Goal: Task Accomplishment & Management: Manage account settings

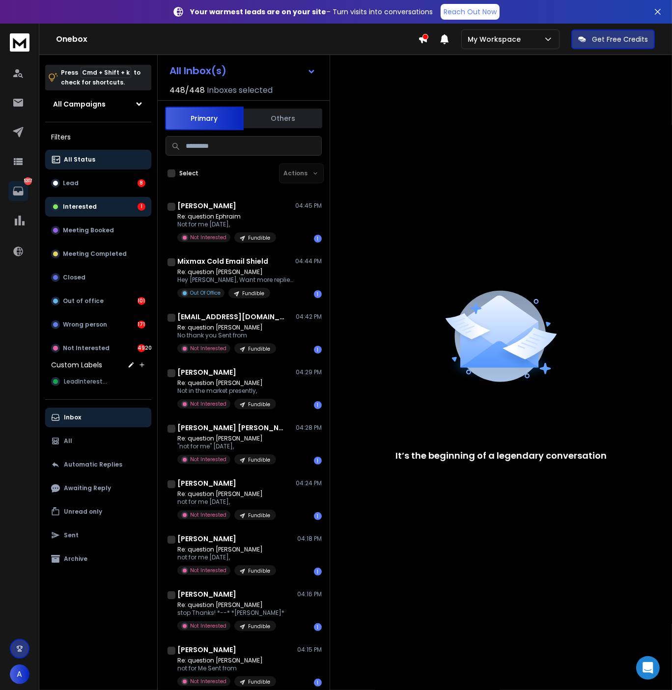
click at [106, 207] on button "Interested 1" at bounding box center [98, 207] width 106 height 20
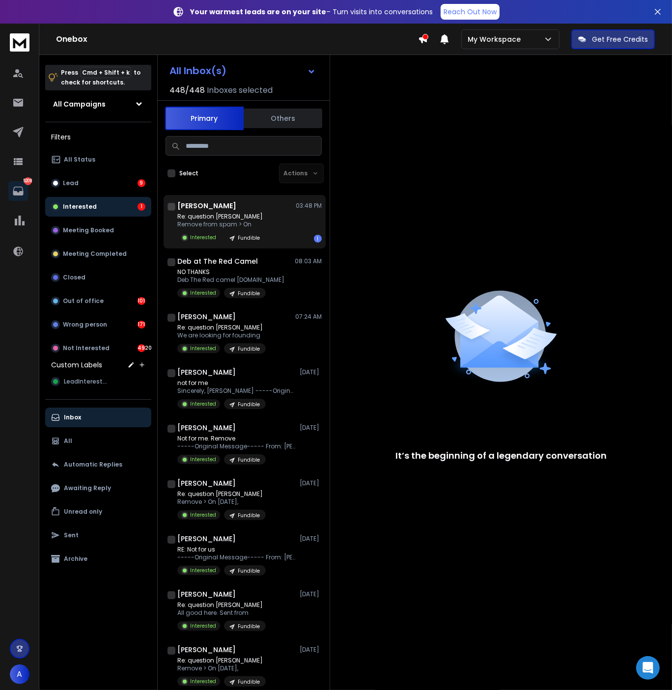
click at [245, 219] on p "Re: question [PERSON_NAME]" at bounding box center [221, 217] width 88 height 8
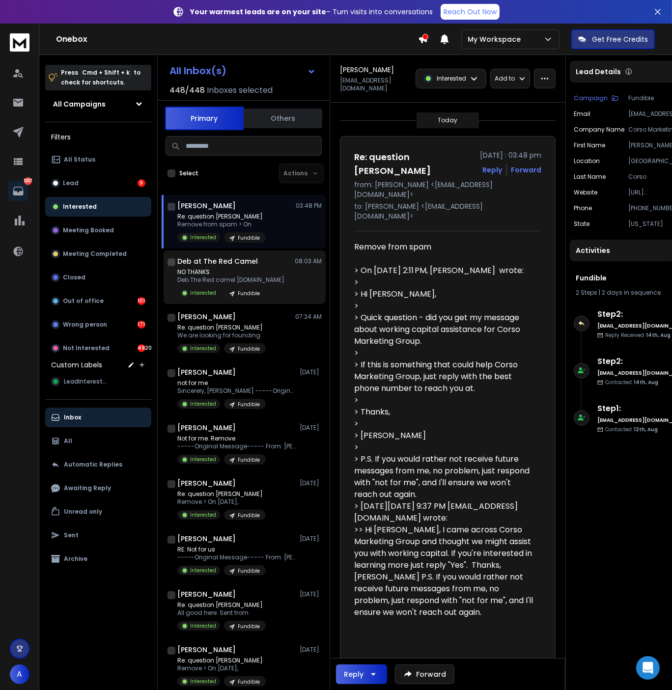
click at [248, 262] on h1 "Deb at The Red Camel" at bounding box center [217, 261] width 81 height 10
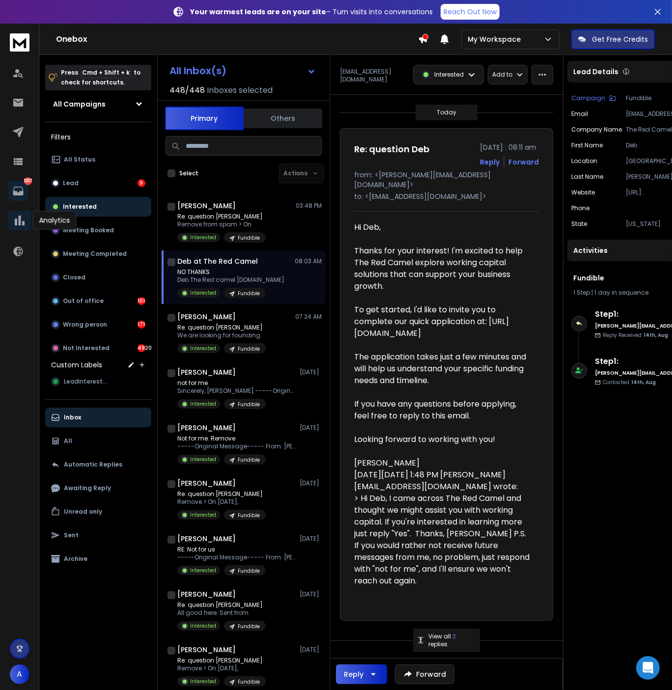
click at [10, 225] on link at bounding box center [19, 220] width 23 height 23
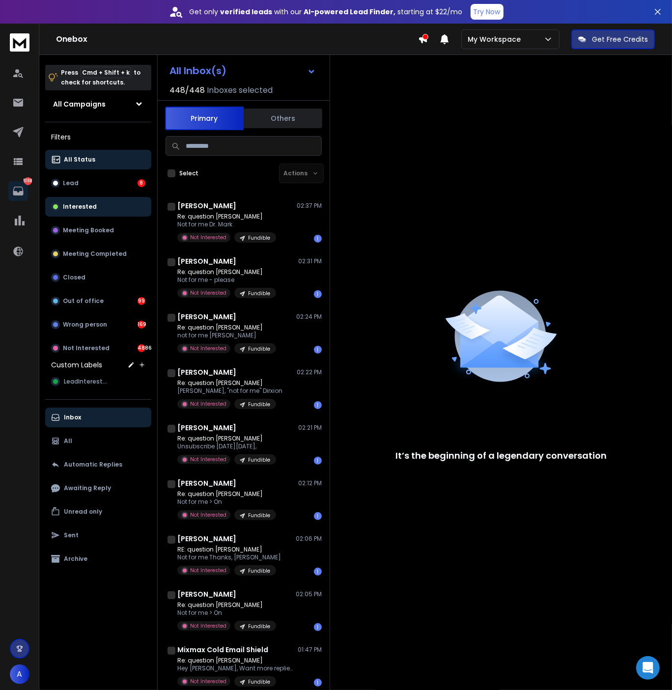
click at [90, 206] on p "Interested" at bounding box center [80, 207] width 34 height 8
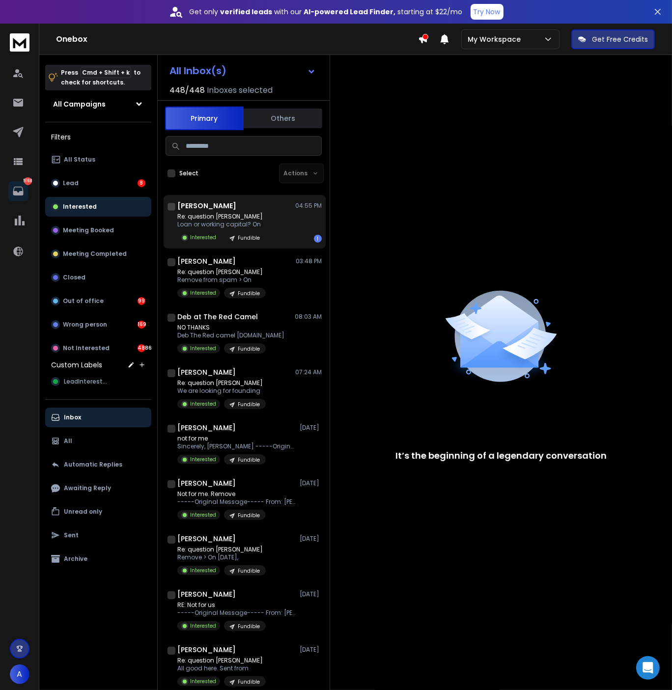
click at [264, 211] on div "Jessica Henien 04:55 PM Re: question Jessica Loan or working capital? On Intere…" at bounding box center [249, 222] width 144 height 42
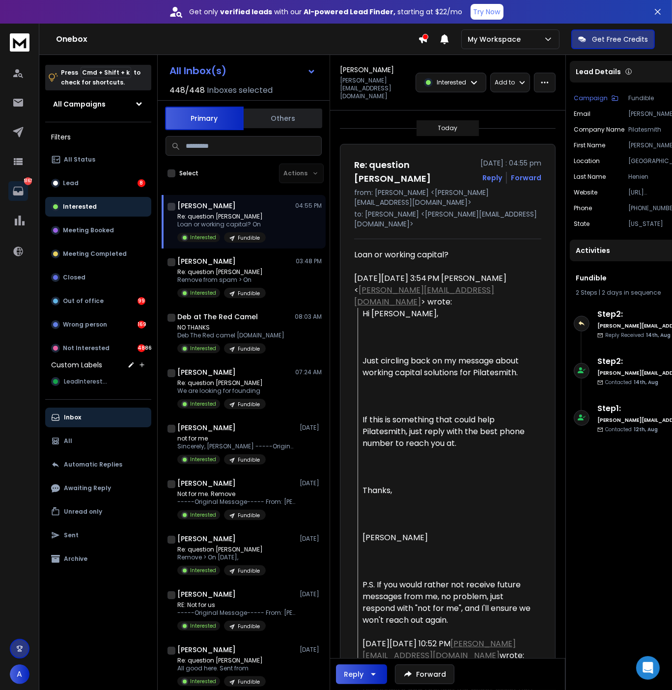
click at [478, 79] on icon at bounding box center [474, 83] width 8 height 8
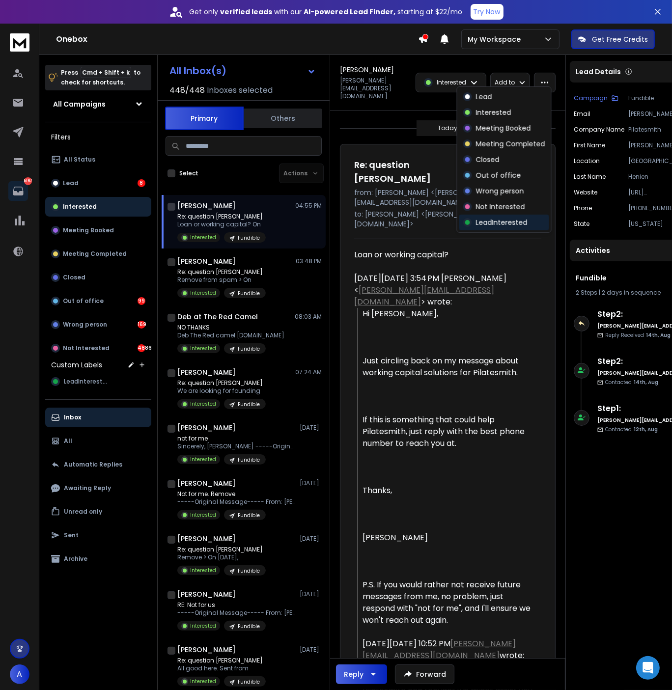
click at [501, 220] on p "LeadInterested" at bounding box center [502, 223] width 52 height 10
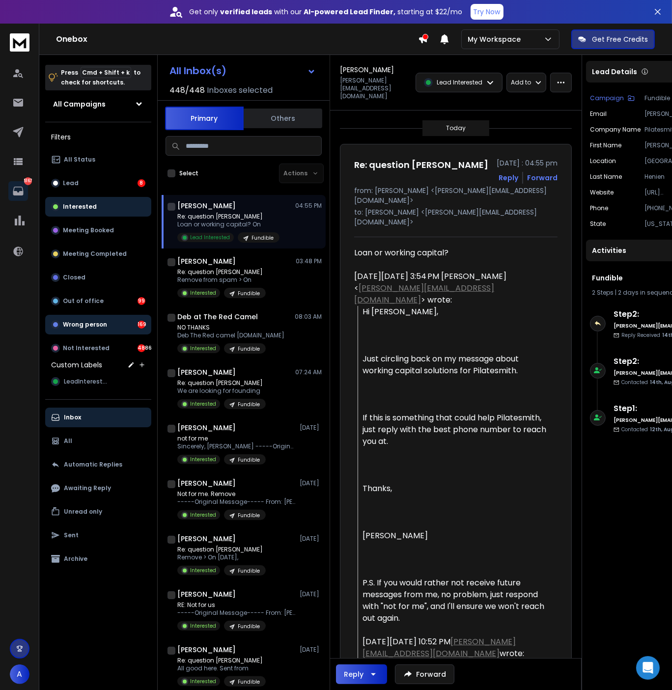
click at [89, 321] on p "Wrong person" at bounding box center [85, 325] width 44 height 8
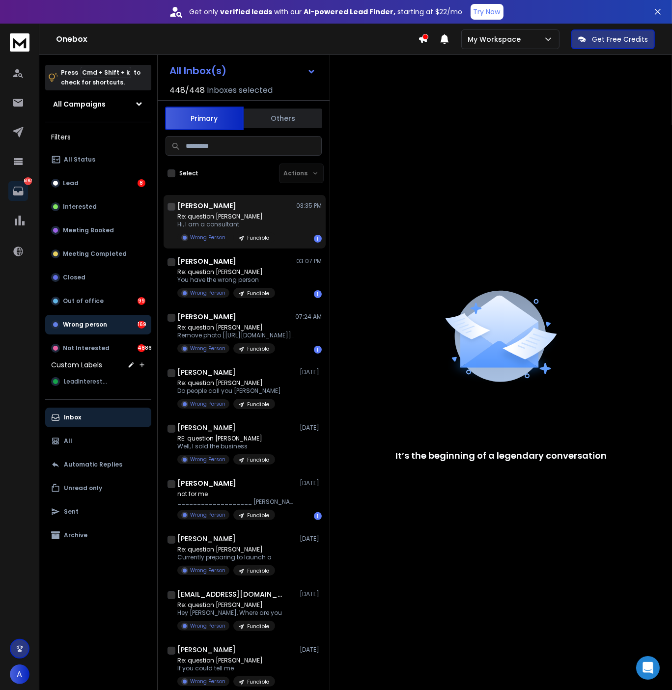
click at [249, 229] on div "Re: question Suzanne Hi, I am a consultant Wrong Person Fundible" at bounding box center [226, 228] width 98 height 30
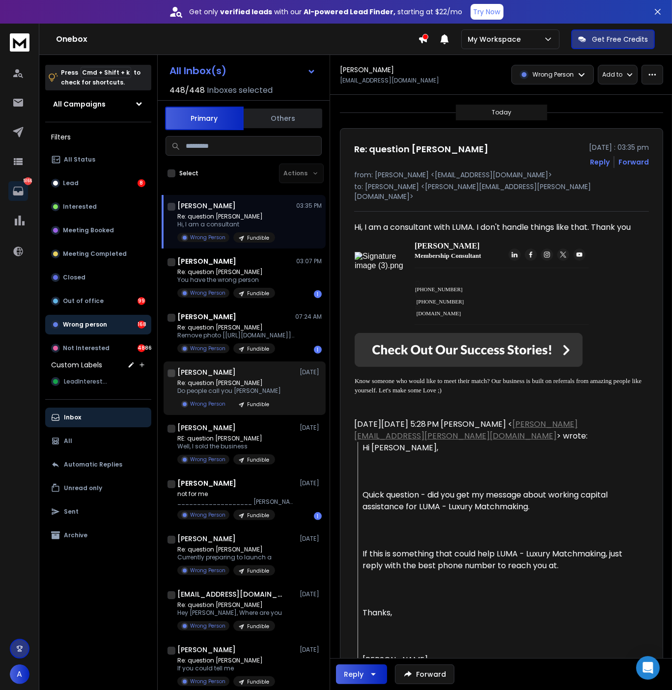
click at [241, 392] on p "Do people call you Walsh" at bounding box center [229, 391] width 104 height 8
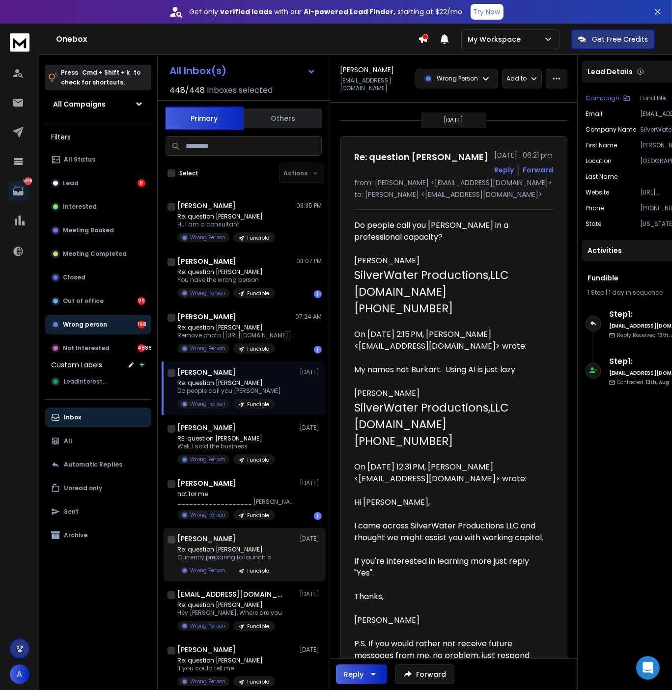
click at [232, 537] on div "John Linss 13 Aug" at bounding box center [249, 539] width 144 height 10
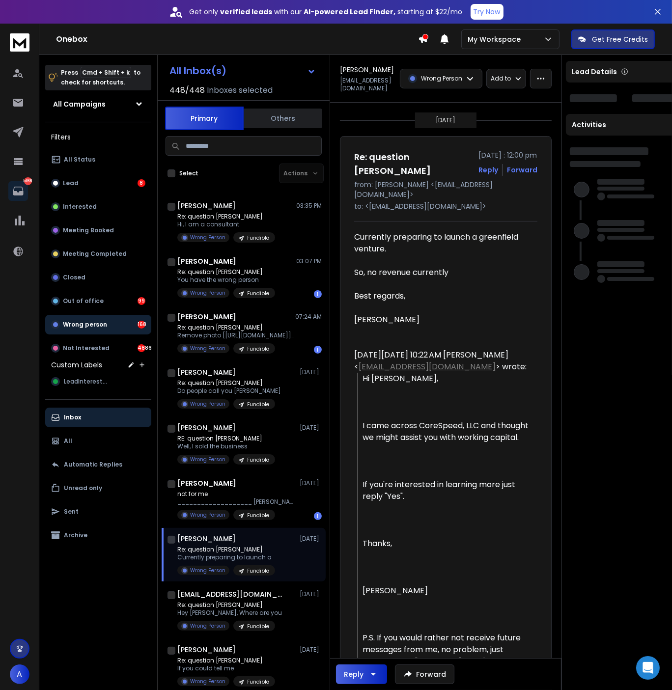
scroll to position [86, 0]
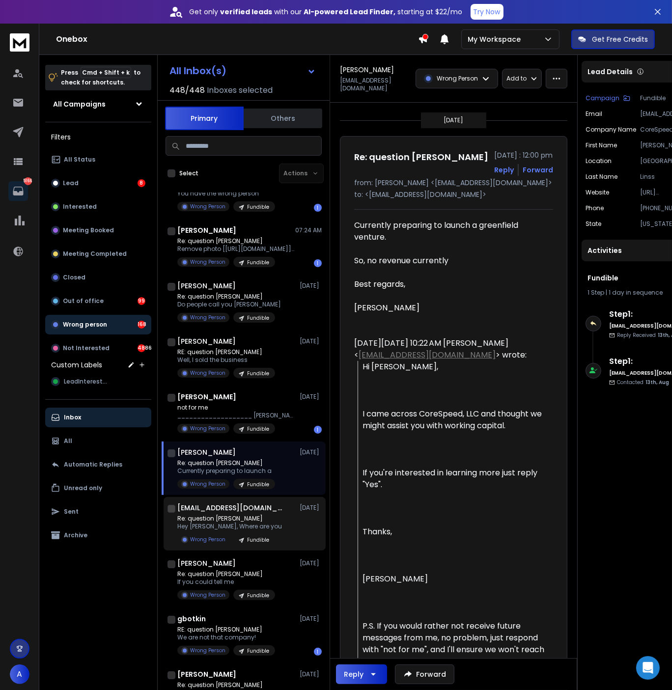
click at [248, 523] on p "Hey Jenn, Where are you" at bounding box center [229, 527] width 105 height 8
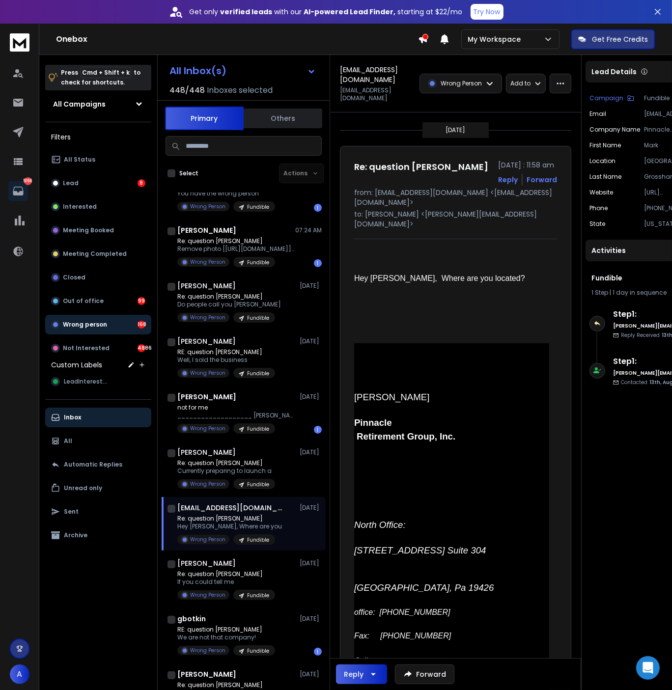
scroll to position [178, 0]
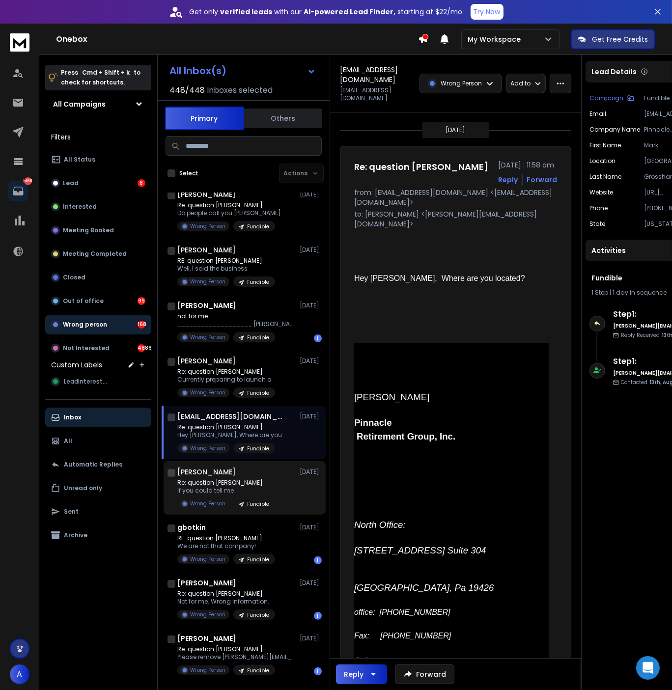
click at [255, 475] on div "BRIAN WAGSTAFF 13 Aug" at bounding box center [249, 472] width 144 height 10
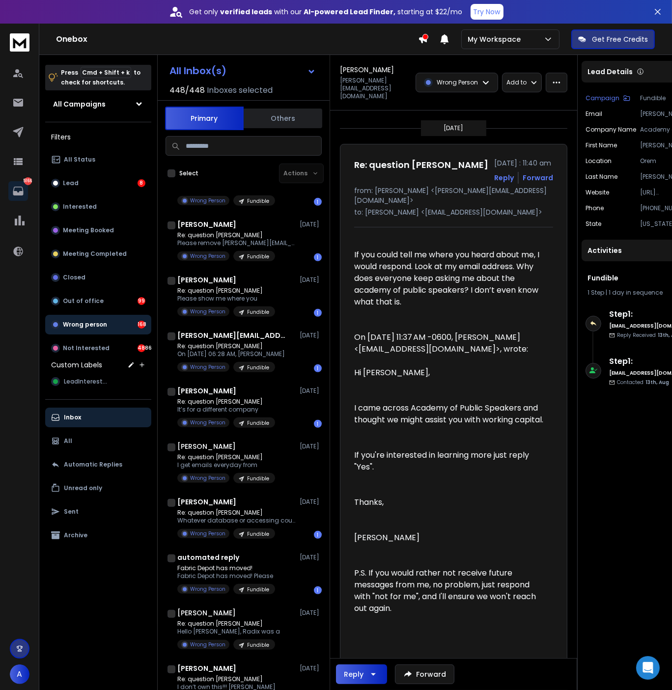
scroll to position [592, 0]
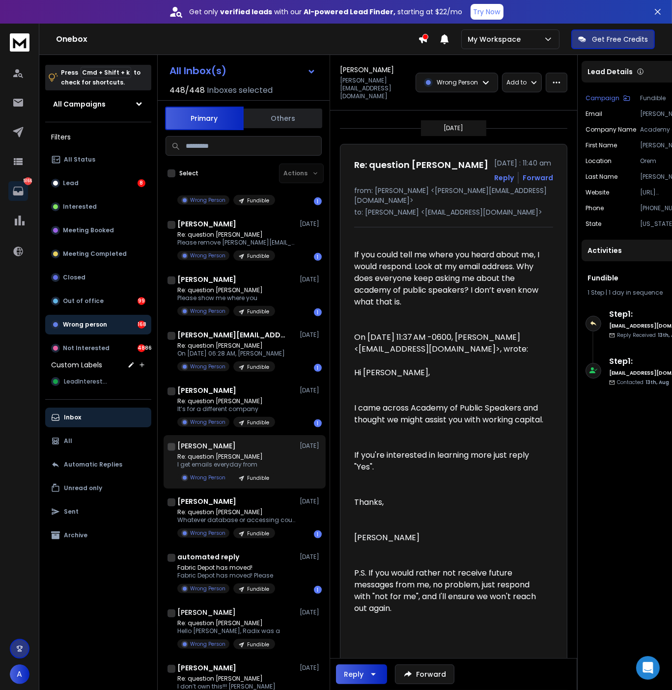
click at [270, 464] on p "I get emails everyday from" at bounding box center [226, 465] width 98 height 8
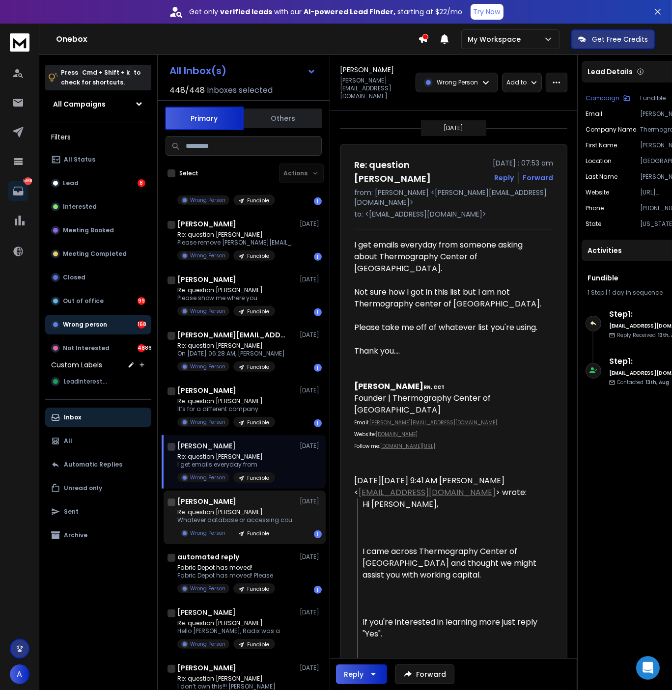
click at [264, 520] on p "Whatever database or accessing could" at bounding box center [236, 520] width 118 height 8
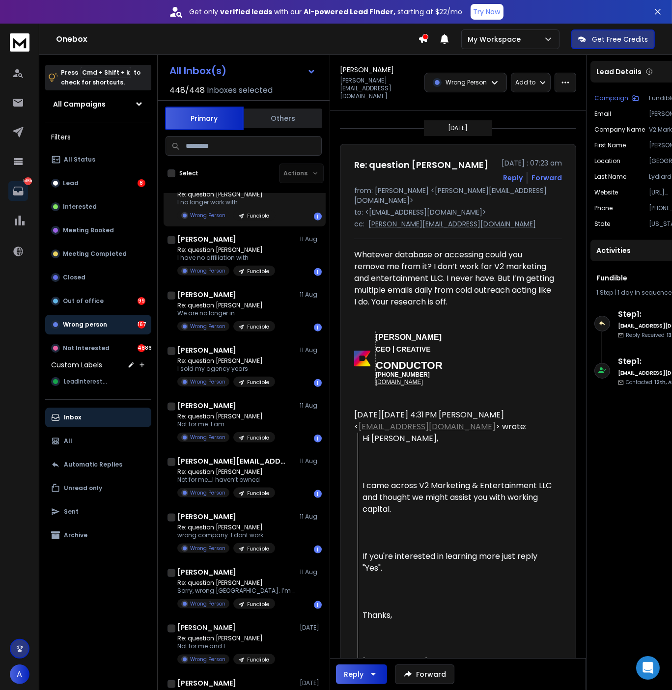
scroll to position [1358, 0]
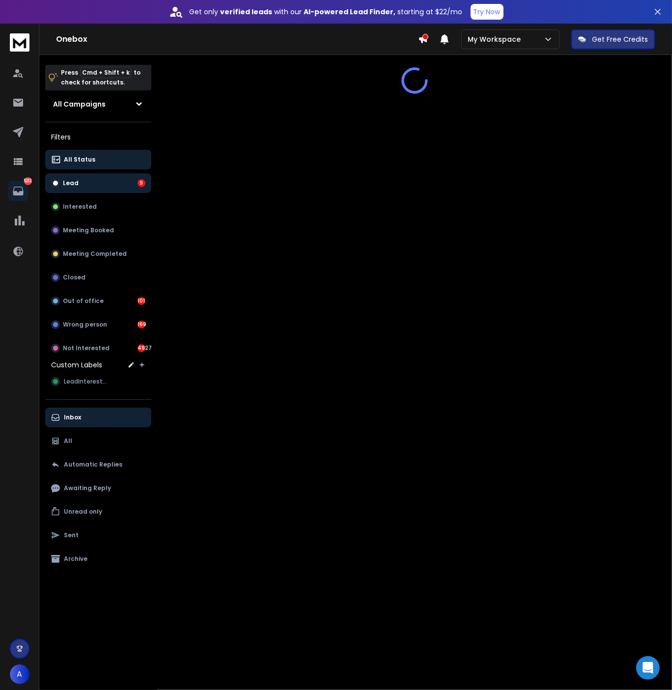
click at [101, 188] on button "Lead 9" at bounding box center [98, 183] width 106 height 20
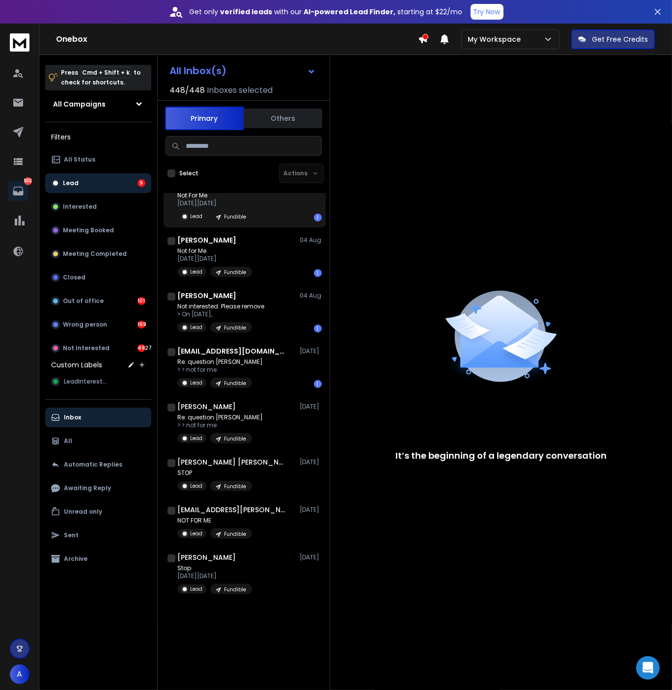
scroll to position [298, 0]
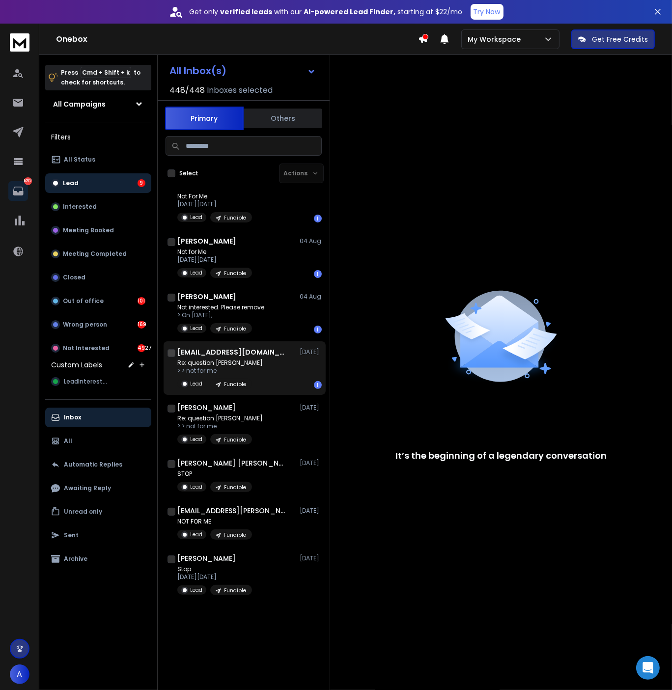
click at [240, 375] on div "Re: question Jenni > > not for me Lead Fundible" at bounding box center [219, 374] width 85 height 30
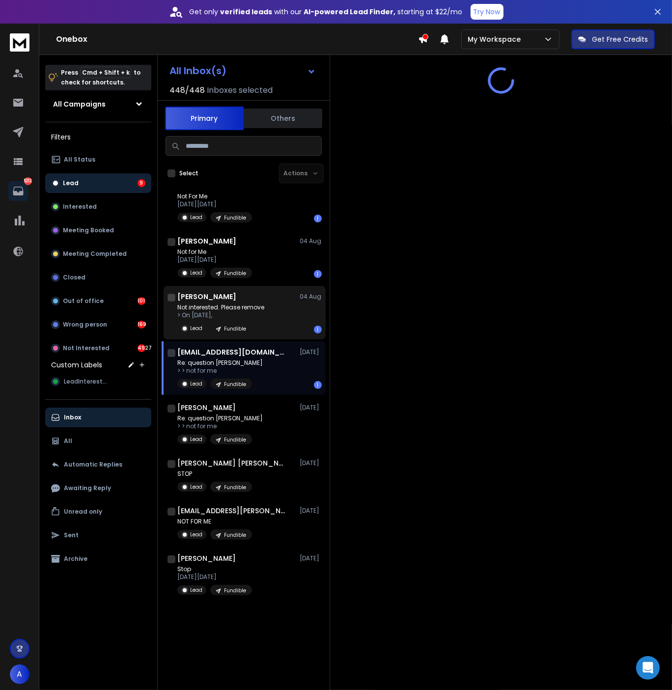
click at [249, 305] on p "Not interested. Please remove" at bounding box center [220, 308] width 87 height 8
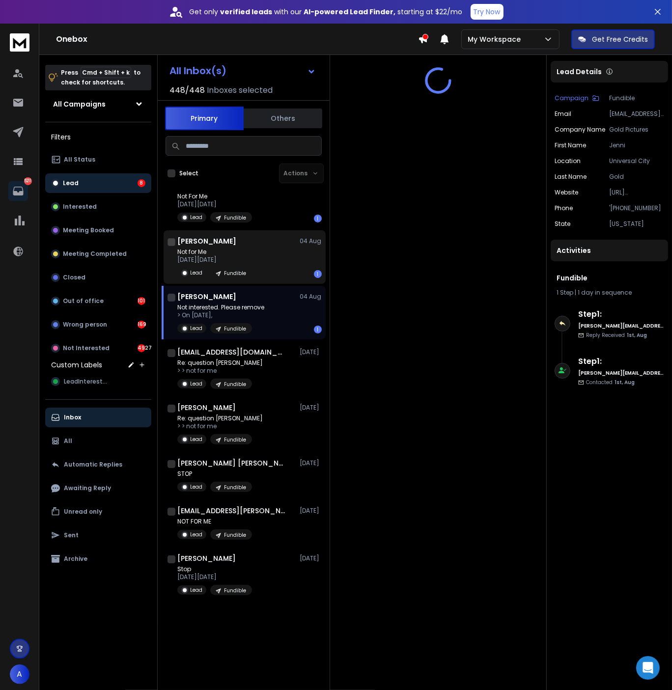
click at [238, 233] on div "Smriti Jacob 04 Aug Not for Me On Mon, Aug 4, 2025 Lead Fundible 1" at bounding box center [245, 257] width 162 height 54
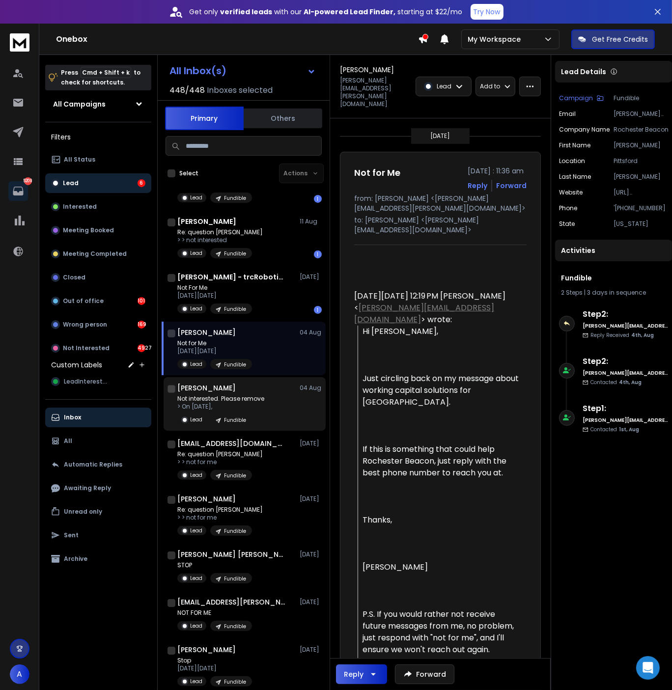
click at [259, 315] on div "JerryL - trcRobotics 05 Aug Not For Me On Mon, Aug 4, 2025 Lead Fundible 1" at bounding box center [245, 293] width 162 height 54
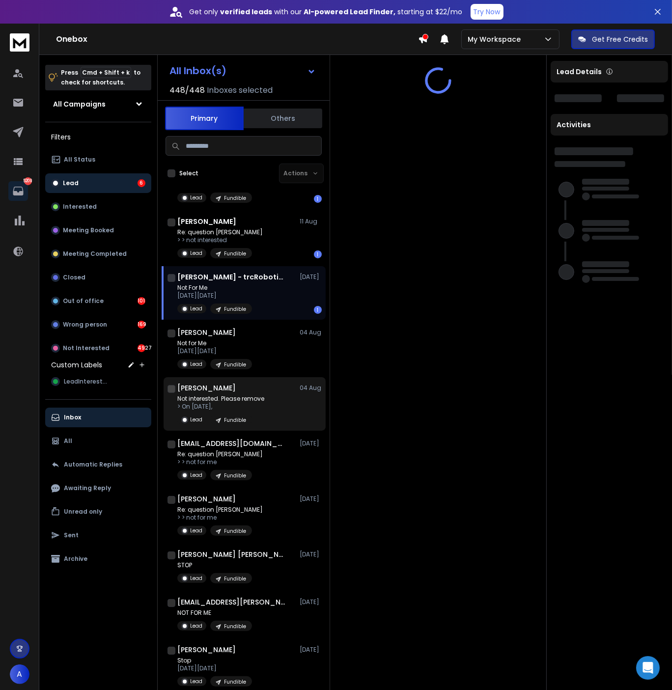
scroll to position [126, 0]
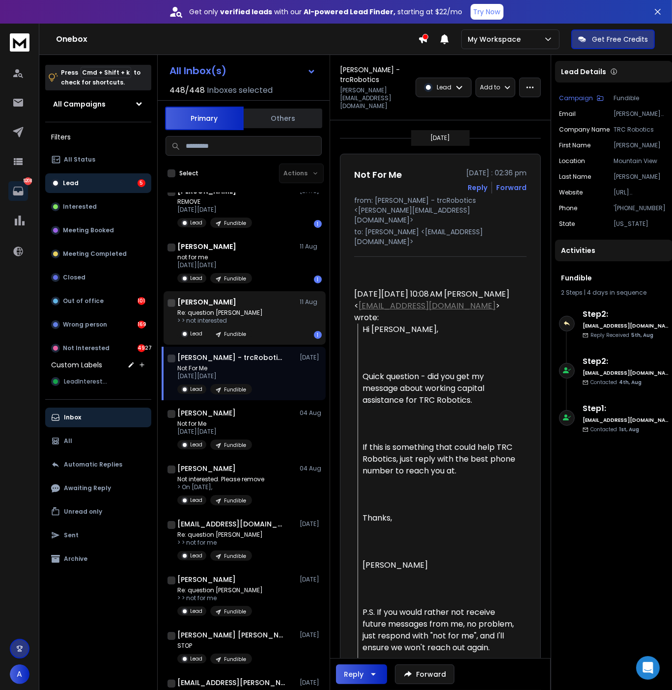
click at [259, 324] on div "Re: question Toni > > not interested Lead Fundible 1" at bounding box center [249, 324] width 144 height 30
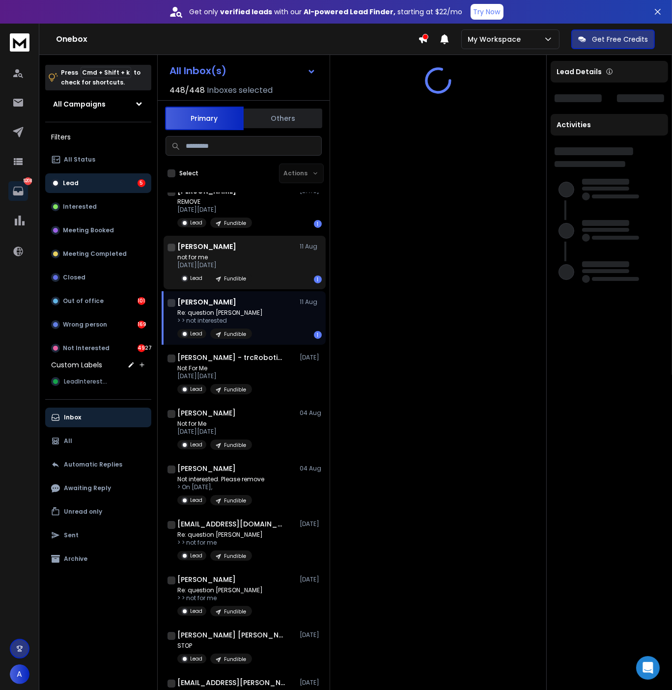
click at [260, 264] on div "not for me On Mon, Aug 11, 2025 Lead Fundible 1" at bounding box center [249, 268] width 144 height 30
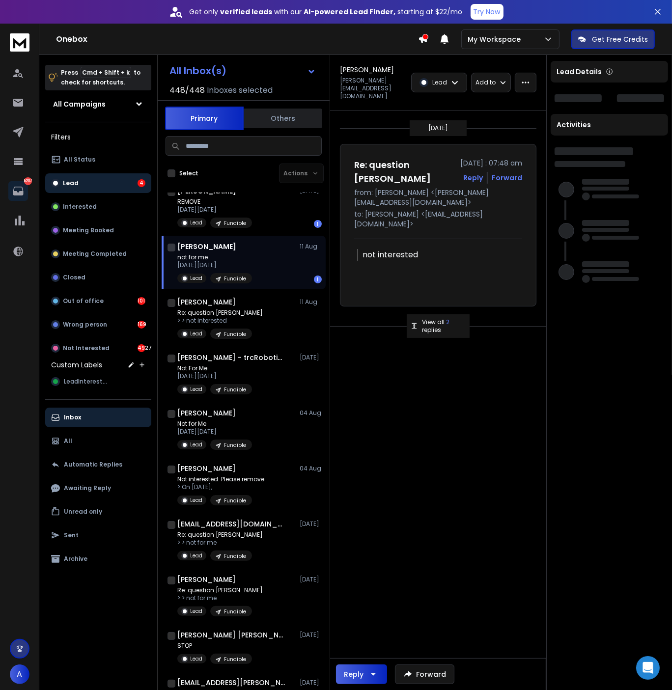
scroll to position [62, 0]
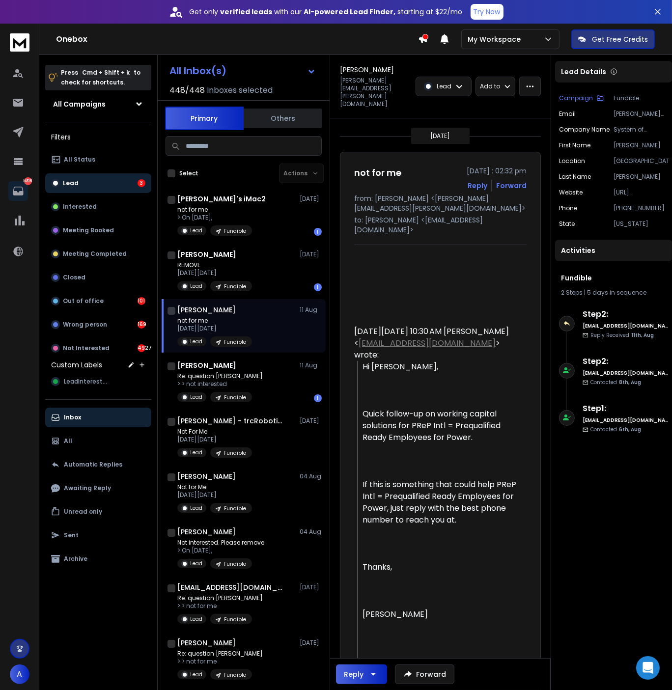
click at [264, 303] on div "Matt Sadinsky 11 Aug not for me On Mon, Aug 11, 2025 Lead Fundible" at bounding box center [245, 326] width 162 height 54
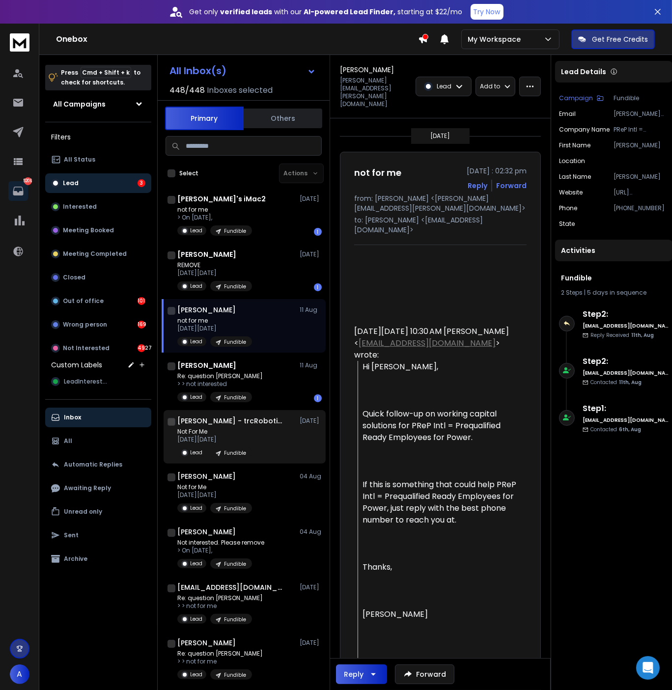
click at [270, 420] on div "JerryL - trcRobotics 05 Aug" at bounding box center [249, 421] width 144 height 10
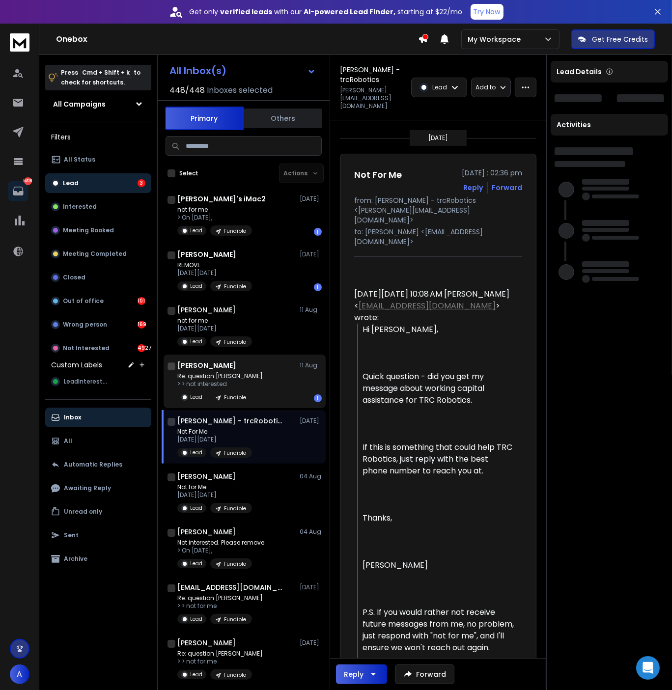
click at [268, 394] on div "Re: question Toni > > not interested Lead Fundible 1" at bounding box center [249, 387] width 144 height 30
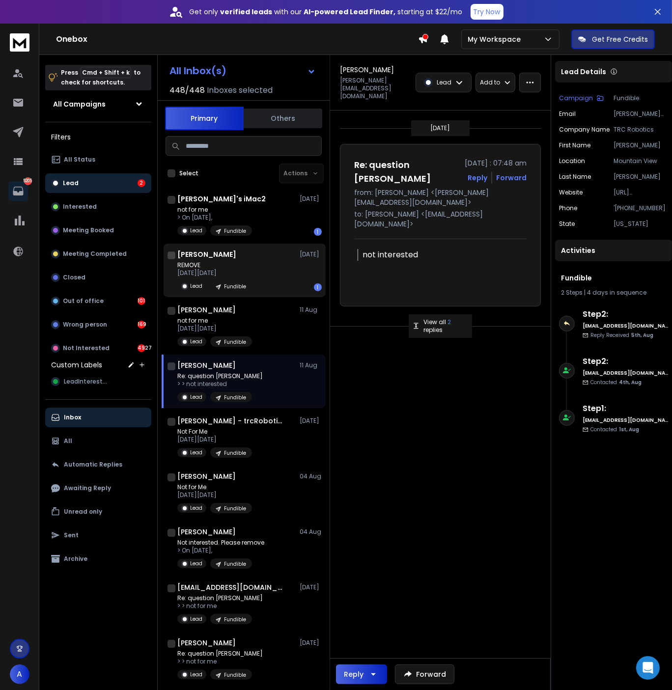
click at [262, 277] on div "REMOVE On Tue, Aug 12, 2025 Lead Fundible 1" at bounding box center [249, 276] width 144 height 30
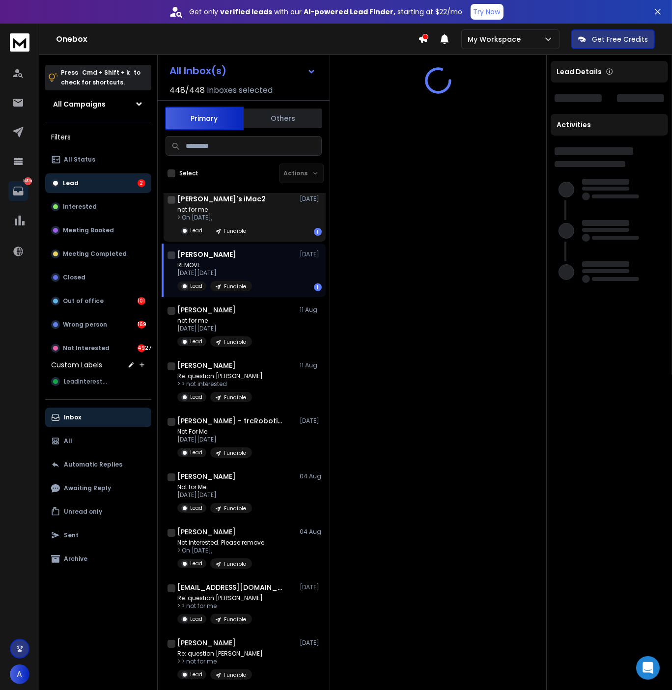
click at [270, 231] on div "not for me > On Aug 13, 2025, Lead Fundible 1" at bounding box center [249, 221] width 144 height 30
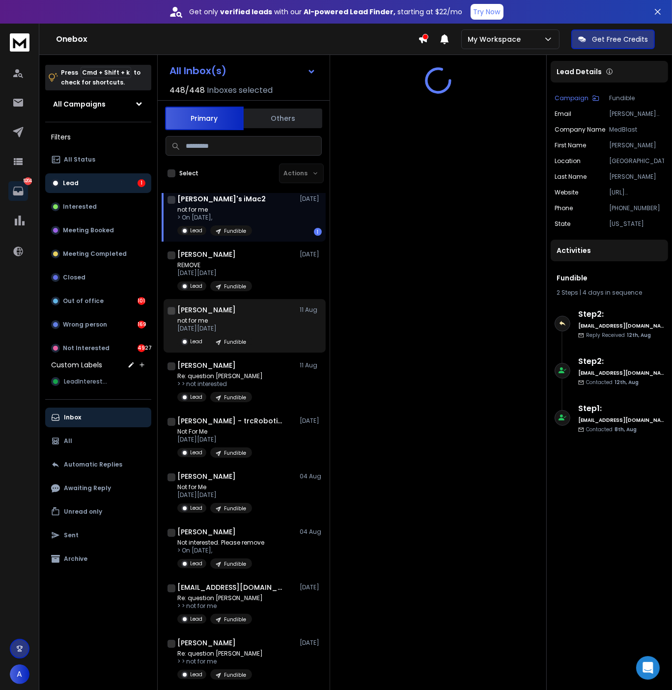
scroll to position [0, 0]
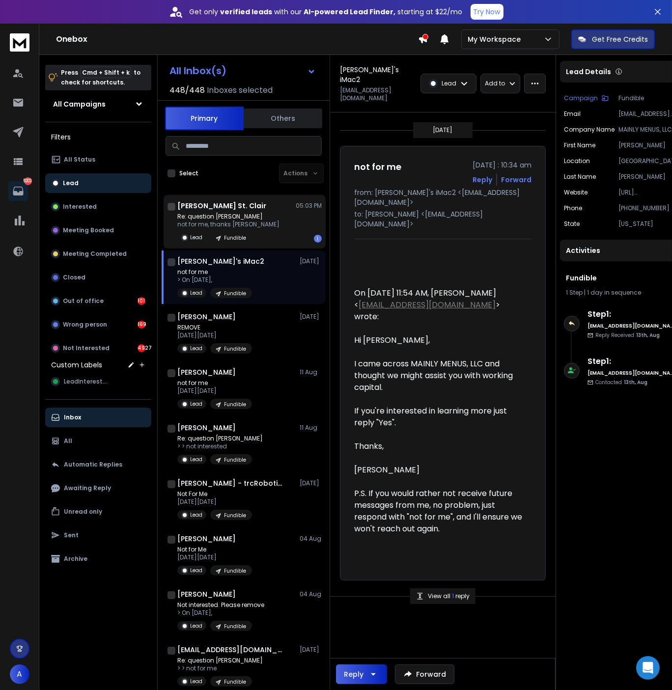
click at [270, 199] on div "Kelley St. Clair 05:03 PM Re: question Kelley not for me, thanks Kelley Lead Fu…" at bounding box center [245, 222] width 162 height 54
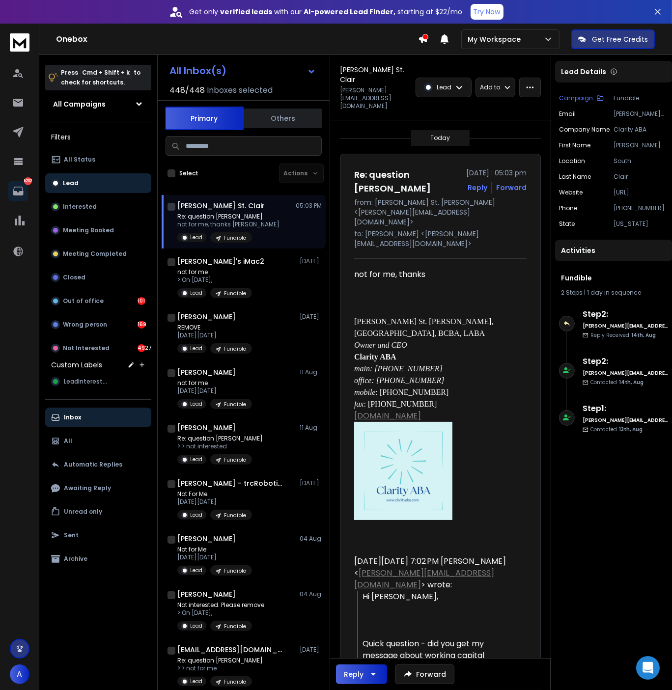
scroll to position [299, 0]
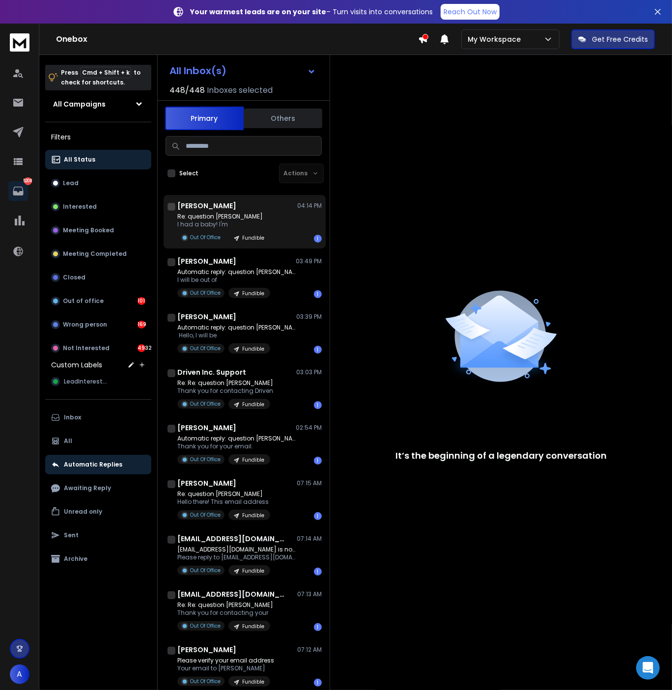
click at [227, 223] on p "I had a baby! I'm" at bounding box center [223, 225] width 93 height 8
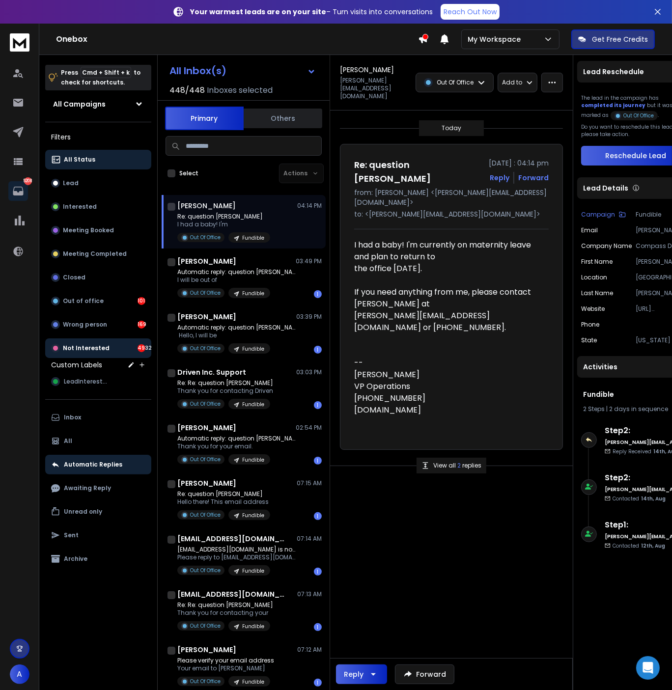
click at [91, 341] on button "Not Interested 4932" at bounding box center [98, 348] width 106 height 20
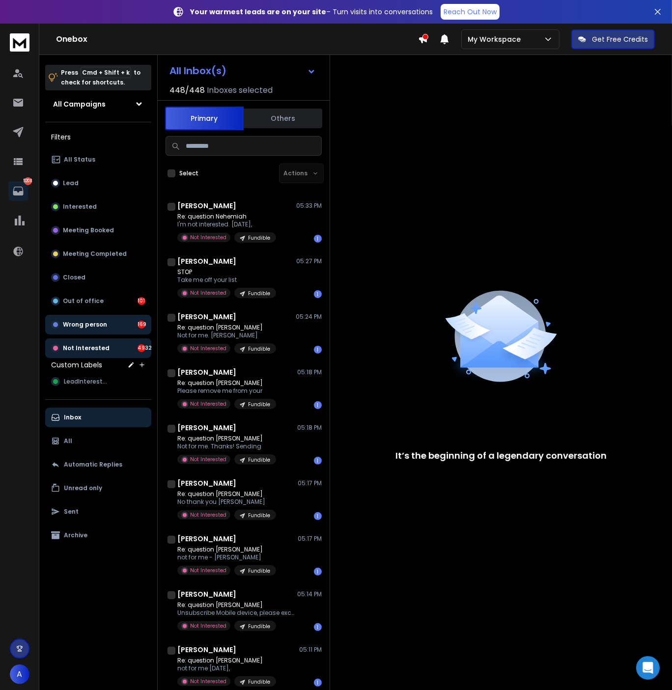
click at [95, 323] on p "Wrong person" at bounding box center [85, 325] width 44 height 8
